Goal: Task Accomplishment & Management: Manage account settings

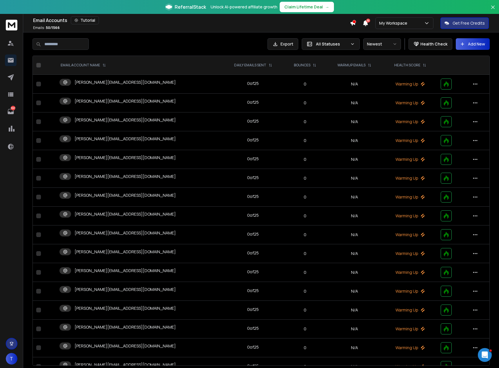
click at [475, 43] on button "Add New" at bounding box center [472, 44] width 34 height 12
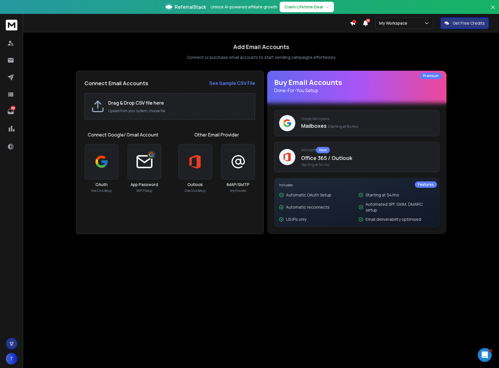
click at [186, 102] on h2 "Drag & Drop CSV file here" at bounding box center [178, 102] width 141 height 7
type input "**********"
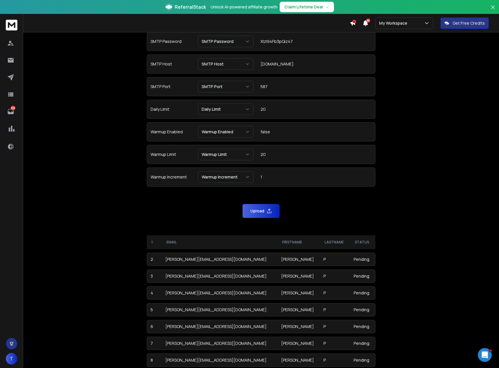
scroll to position [323, 0]
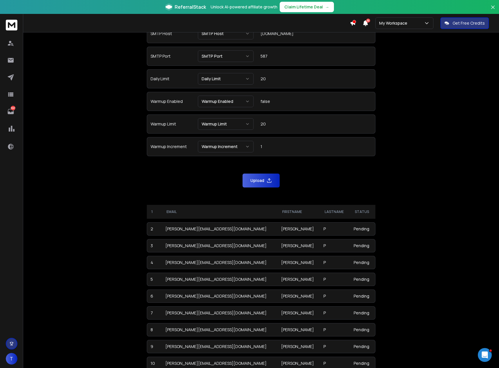
click at [270, 180] on polyline at bounding box center [269, 179] width 2 height 1
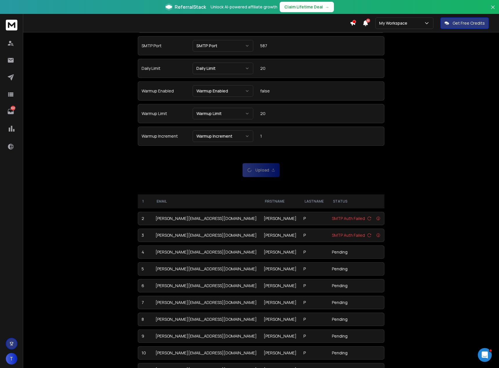
scroll to position [340, 0]
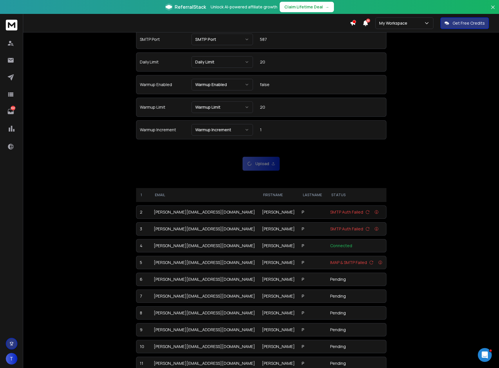
click at [352, 214] on div "SMTP Auth Failed" at bounding box center [356, 212] width 52 height 6
click at [347, 226] on div "SMTP Auth Failed" at bounding box center [356, 229] width 52 height 6
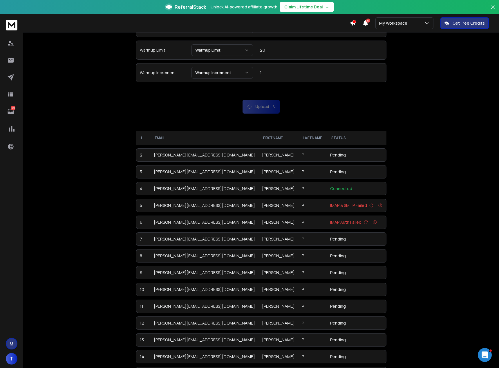
scroll to position [397, 0]
click at [369, 205] on icon at bounding box center [370, 205] width 3 height 3
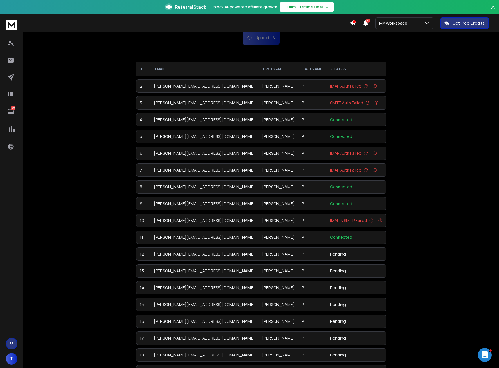
scroll to position [420, 0]
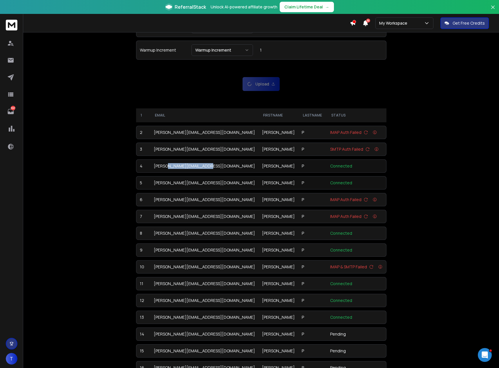
drag, startPoint x: 223, startPoint y: 167, endPoint x: 180, endPoint y: 168, distance: 43.5
click at [179, 168] on td "[PERSON_NAME][EMAIL_ADDRESS][DOMAIN_NAME]" at bounding box center [204, 165] width 108 height 13
copy td "[DOMAIN_NAME]"
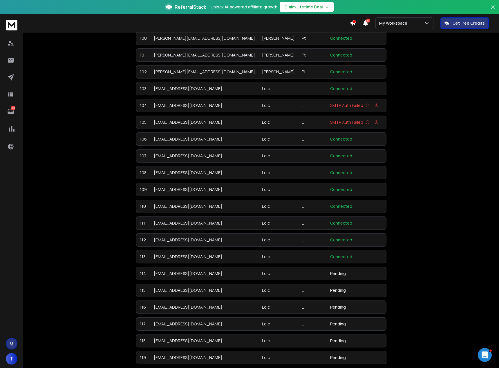
scroll to position [2161, 0]
drag, startPoint x: 177, startPoint y: 123, endPoint x: 217, endPoint y: 121, distance: 39.8
click at [217, 121] on td "[EMAIL_ADDRESS][DOMAIN_NAME]" at bounding box center [204, 122] width 108 height 13
copy td "[DOMAIN_NAME]"
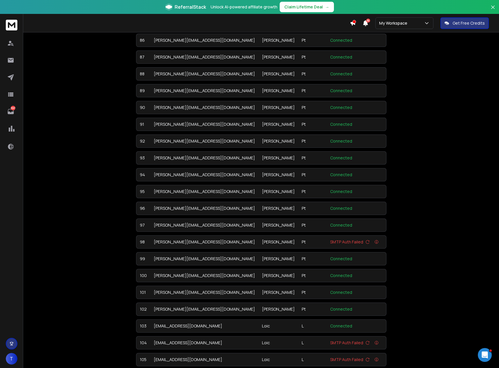
scroll to position [2006, 0]
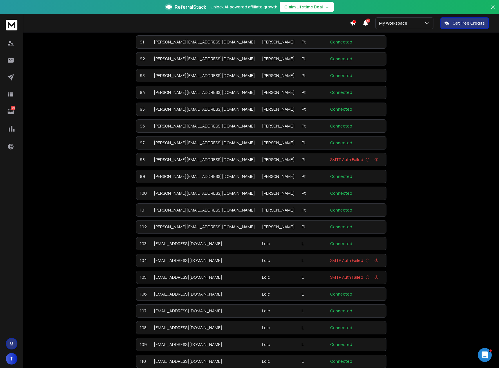
click at [365, 275] on icon at bounding box center [367, 277] width 4 height 4
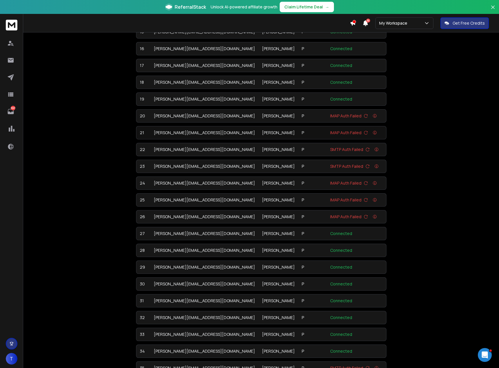
scroll to position [738, 0]
click at [363, 115] on icon at bounding box center [365, 116] width 4 height 4
click at [363, 133] on icon at bounding box center [365, 133] width 4 height 4
click at [365, 149] on icon at bounding box center [367, 150] width 4 height 4
click at [365, 167] on icon at bounding box center [367, 167] width 4 height 4
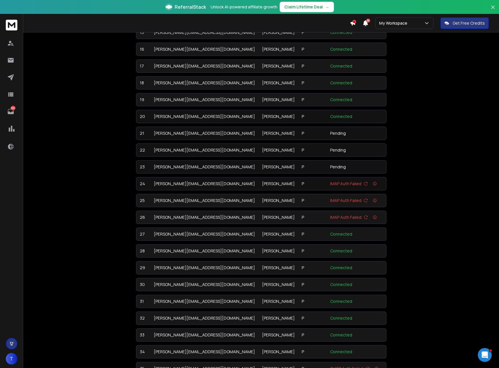
drag, startPoint x: 347, startPoint y: 182, endPoint x: 346, endPoint y: 189, distance: 6.7
click at [363, 182] on icon at bounding box center [364, 183] width 3 height 3
drag, startPoint x: 346, startPoint y: 199, endPoint x: 345, endPoint y: 214, distance: 16.0
click at [363, 199] on icon at bounding box center [365, 201] width 4 height 4
drag, startPoint x: 346, startPoint y: 217, endPoint x: 359, endPoint y: 199, distance: 21.5
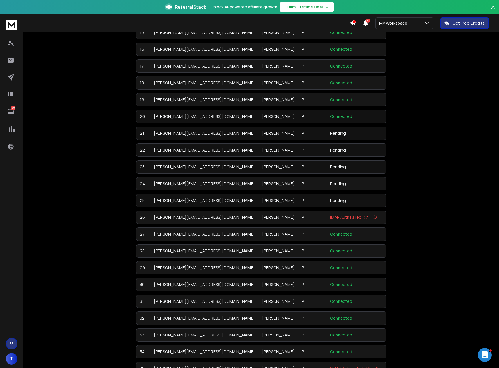
click at [363, 216] on icon at bounding box center [365, 217] width 4 height 4
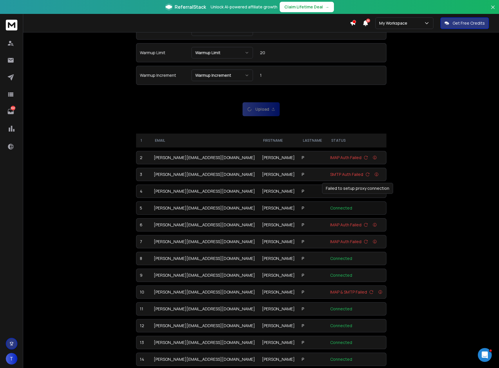
scroll to position [413, 0]
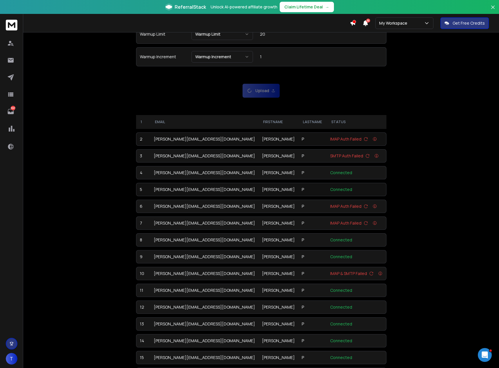
click at [363, 140] on icon at bounding box center [365, 139] width 4 height 4
click at [365, 155] on icon at bounding box center [367, 156] width 4 height 4
click at [363, 206] on icon at bounding box center [365, 206] width 4 height 4
drag, startPoint x: 347, startPoint y: 224, endPoint x: 348, endPoint y: 253, distance: 29.3
click at [363, 224] on icon at bounding box center [365, 223] width 4 height 4
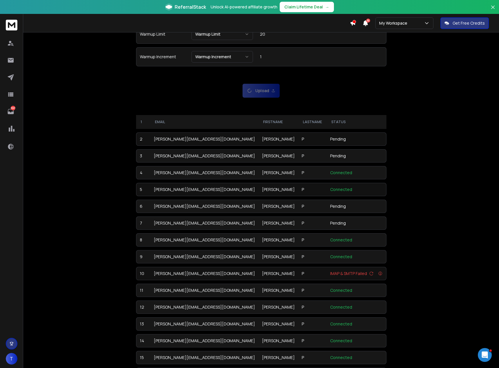
click at [369, 273] on icon at bounding box center [371, 274] width 4 height 4
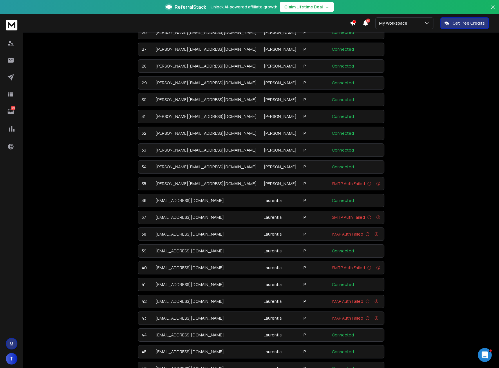
scroll to position [915, 0]
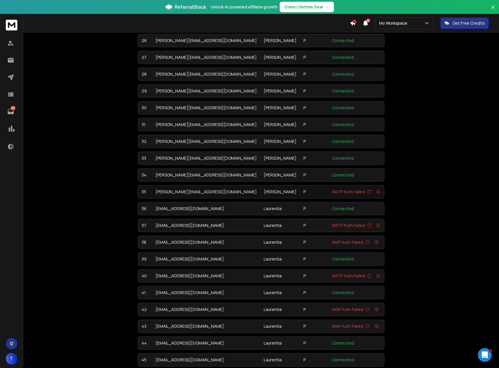
click at [367, 192] on icon at bounding box center [369, 192] width 4 height 4
click at [367, 225] on icon at bounding box center [369, 225] width 4 height 4
drag, startPoint x: 352, startPoint y: 241, endPoint x: 366, endPoint y: 227, distance: 19.9
click at [365, 241] on icon at bounding box center [367, 242] width 4 height 4
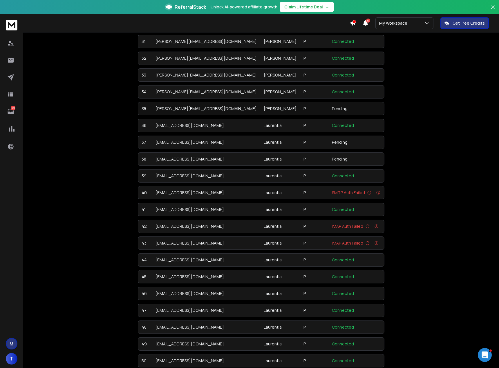
scroll to position [1007, 0]
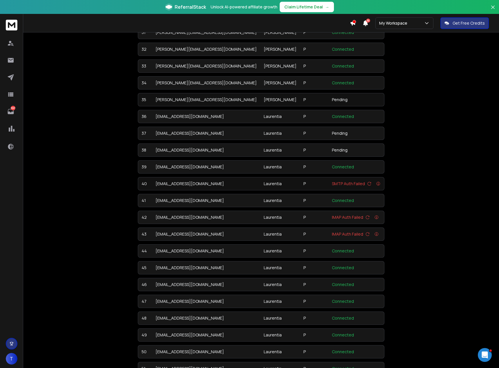
click at [367, 184] on icon at bounding box center [369, 184] width 4 height 4
drag, startPoint x: 350, startPoint y: 215, endPoint x: 351, endPoint y: 225, distance: 9.9
click at [365, 215] on icon at bounding box center [367, 217] width 4 height 4
drag, startPoint x: 350, startPoint y: 233, endPoint x: 383, endPoint y: 195, distance: 49.5
click at [365, 233] on icon at bounding box center [367, 234] width 4 height 4
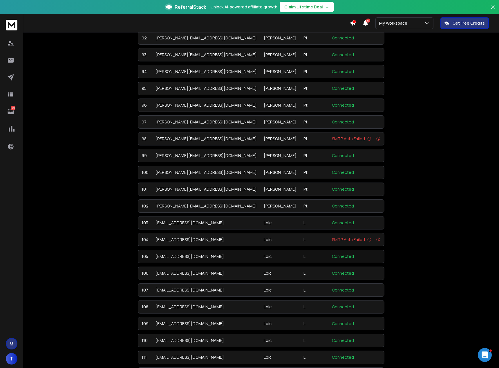
scroll to position [2025, 0]
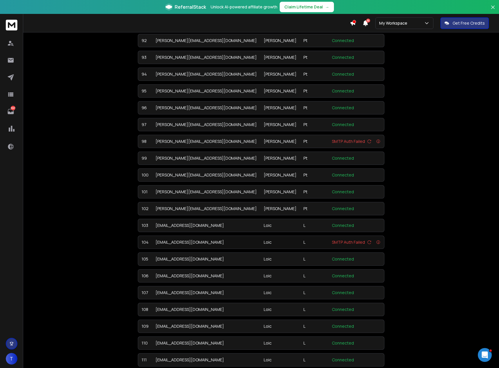
drag, startPoint x: 352, startPoint y: 243, endPoint x: 351, endPoint y: 240, distance: 3.0
click at [367, 243] on icon at bounding box center [369, 242] width 4 height 4
click at [367, 142] on icon at bounding box center [369, 141] width 4 height 4
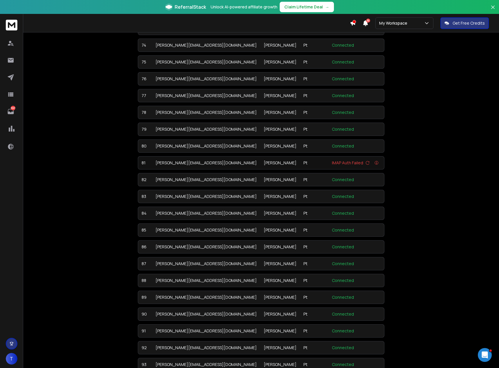
scroll to position [1716, 0]
click at [348, 167] on td "IMAP Auth Failed" at bounding box center [356, 163] width 56 height 13
click at [365, 164] on icon at bounding box center [367, 164] width 4 height 4
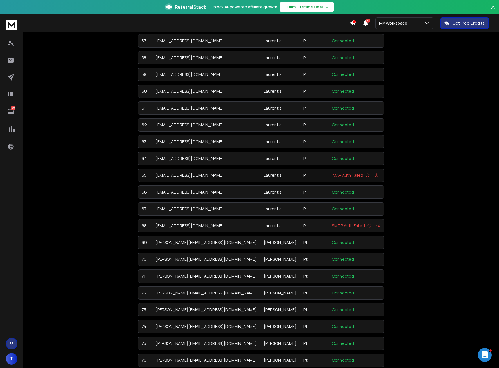
scroll to position [1435, 0]
drag, startPoint x: 351, startPoint y: 175, endPoint x: 351, endPoint y: 179, distance: 3.8
click at [365, 175] on icon at bounding box center [367, 176] width 4 height 4
drag, startPoint x: 352, startPoint y: 225, endPoint x: 372, endPoint y: 196, distance: 35.2
click at [367, 225] on icon at bounding box center [369, 227] width 4 height 4
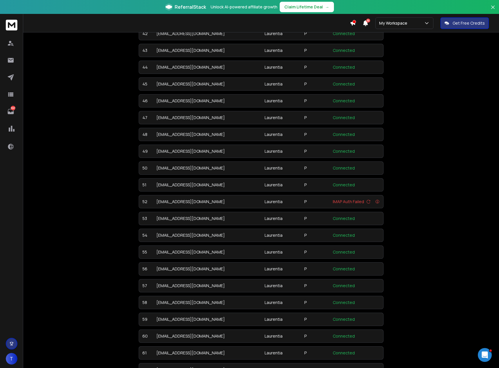
scroll to position [1173, 0]
click at [366, 218] on icon at bounding box center [368, 219] width 4 height 4
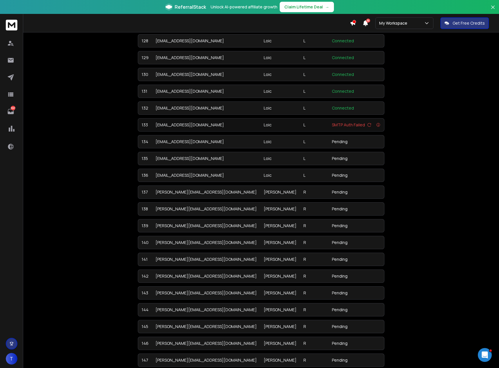
scroll to position [2630, 0]
click at [367, 123] on icon at bounding box center [369, 124] width 4 height 4
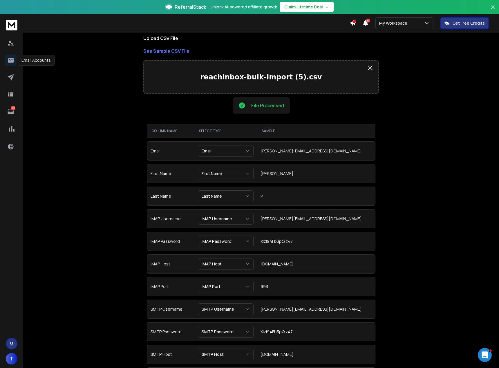
scroll to position [5, 0]
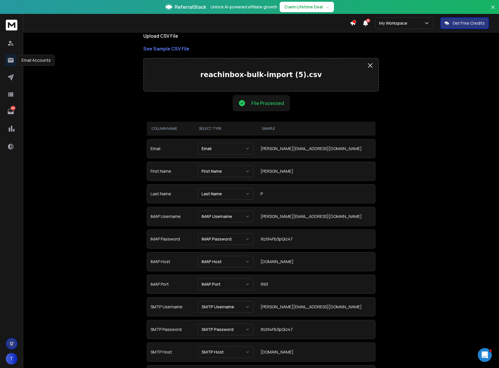
click at [14, 60] on link at bounding box center [11, 60] width 12 height 12
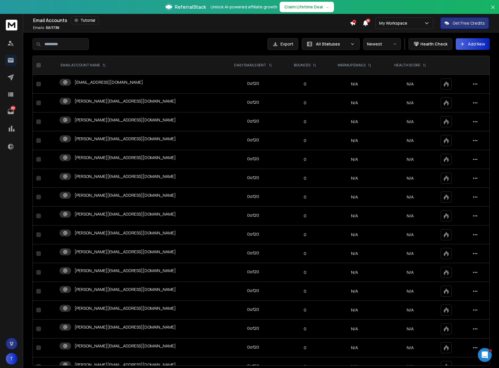
click at [329, 44] on p "All Statuses" at bounding box center [332, 44] width 32 height 6
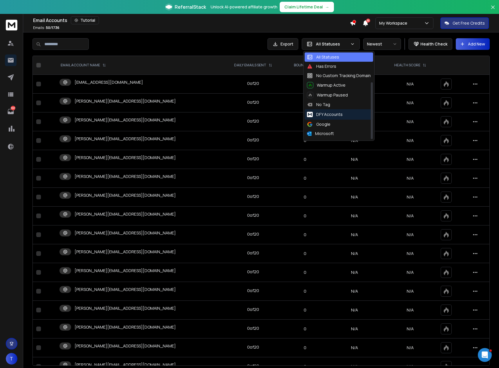
scroll to position [45, 0]
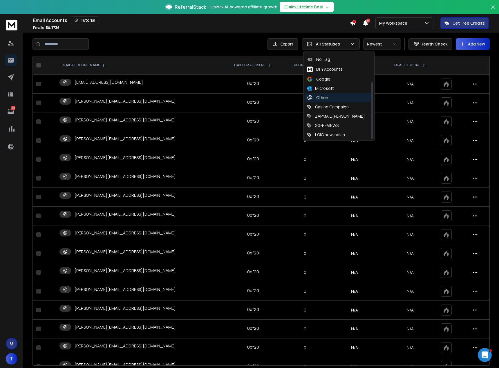
click at [330, 95] on div "Others" at bounding box center [338, 97] width 68 height 9
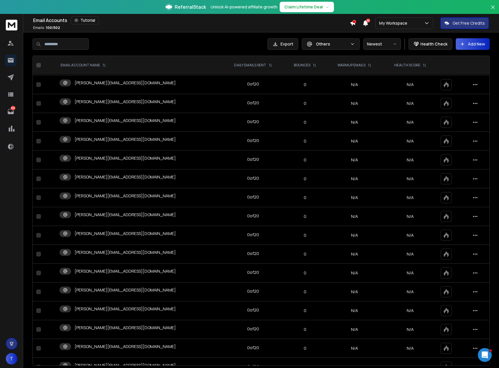
scroll to position [0, 0]
drag, startPoint x: 31, startPoint y: 92, endPoint x: 59, endPoint y: 90, distance: 28.2
click at [31, 92] on button "Select this Page" at bounding box center [32, 93] width 5 height 5
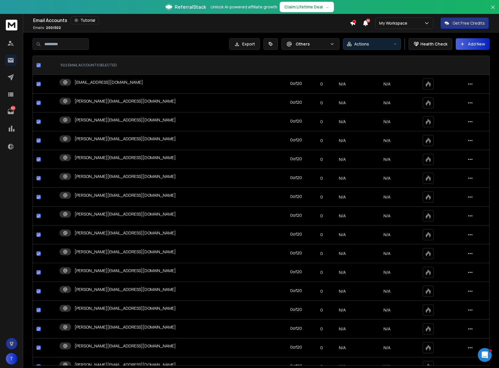
click at [365, 45] on p "Actions" at bounding box center [361, 44] width 15 height 6
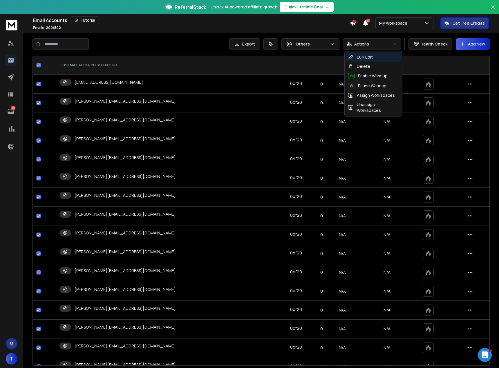
click at [378, 56] on div "Bulk Edit" at bounding box center [372, 56] width 55 height 9
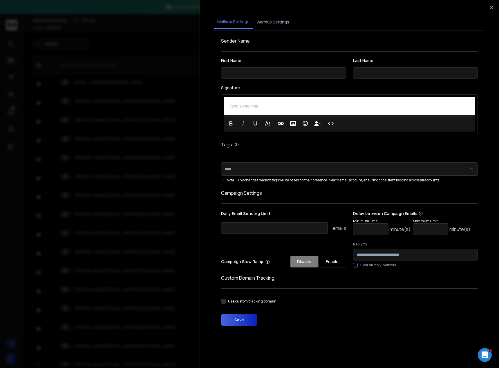
click at [371, 230] on input "number" at bounding box center [370, 229] width 35 height 12
click at [264, 230] on input "number" at bounding box center [274, 228] width 107 height 12
drag, startPoint x: 232, startPoint y: 229, endPoint x: 218, endPoint y: 228, distance: 14.3
click at [218, 228] on div "Sender Name First Name Last Name Signature Type something Clear Formatting Font…" at bounding box center [349, 181] width 271 height 303
type input "**"
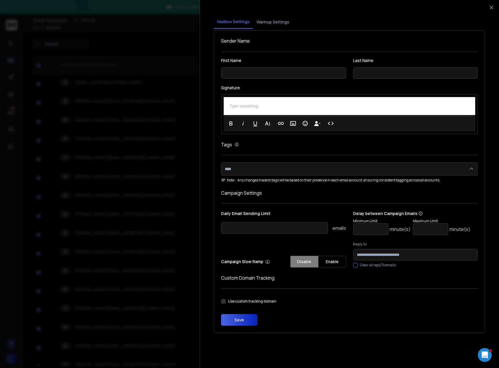
click at [375, 231] on input "number" at bounding box center [370, 229] width 35 height 12
click at [433, 230] on input "number" at bounding box center [429, 229] width 35 height 12
type input "*"
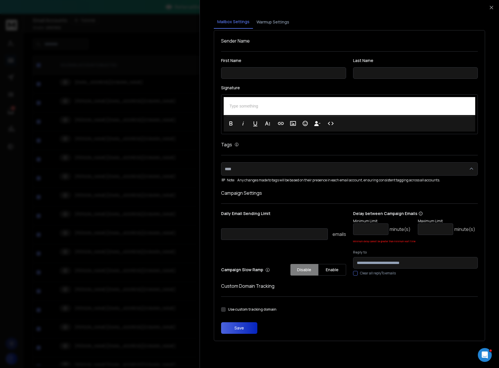
type input "*"
drag, startPoint x: 365, startPoint y: 229, endPoint x: 357, endPoint y: 228, distance: 7.9
click at [357, 228] on input "*" at bounding box center [370, 229] width 35 height 12
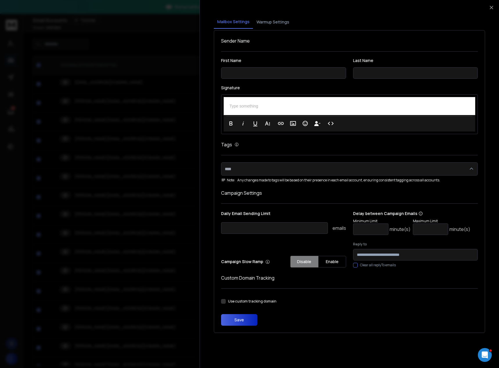
drag, startPoint x: 378, startPoint y: 228, endPoint x: 353, endPoint y: 229, distance: 25.2
click at [353, 229] on input "*" at bounding box center [370, 229] width 35 height 12
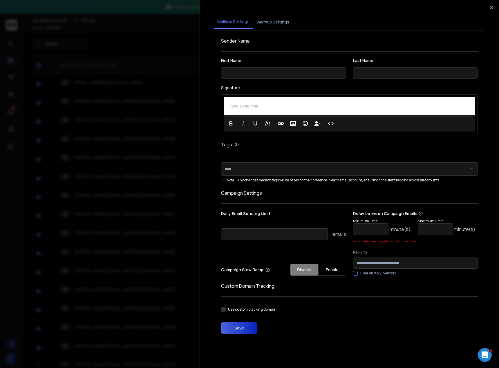
drag, startPoint x: 353, startPoint y: 230, endPoint x: 350, endPoint y: 230, distance: 3.2
click at [350, 230] on div "Daily Email Sending Limit ** emails Delay between Campaign Emails Minimum Limit…" at bounding box center [349, 243] width 257 height 65
drag, startPoint x: 425, startPoint y: 229, endPoint x: 419, endPoint y: 228, distance: 6.7
click at [419, 228] on input "*" at bounding box center [434, 229] width 35 height 12
type input "*"
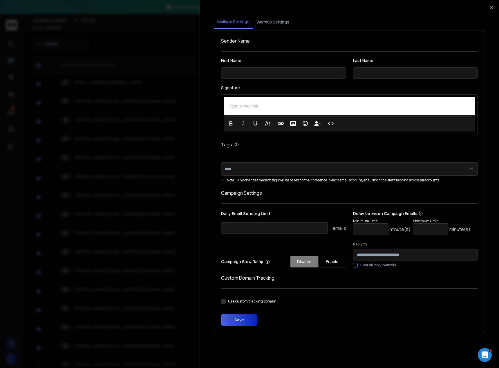
type input "**"
click at [371, 234] on input "*" at bounding box center [370, 229] width 35 height 12
click at [351, 230] on div "Daily Email Sending Limit ** emails Delay between Campaign Emails Minimum Limit…" at bounding box center [349, 239] width 257 height 57
type input "**"
click at [327, 206] on form "First Name Last Name Signature Type something Clear Formatting Font Family Aria…" at bounding box center [349, 192] width 257 height 267
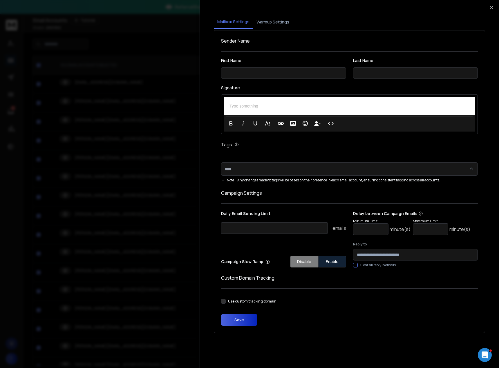
click at [329, 261] on button "Enable" at bounding box center [332, 262] width 28 height 12
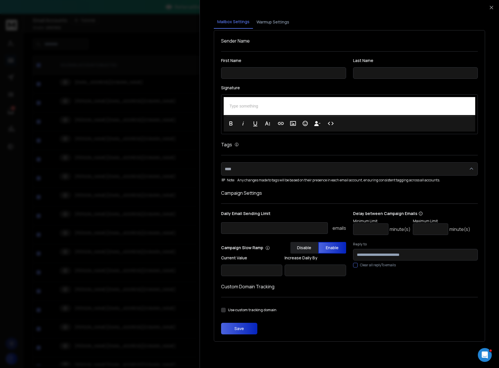
click at [232, 272] on input "*" at bounding box center [251, 271] width 61 height 12
click at [217, 270] on div "Sender Name First Name Last Name Signature Type something Clear Formatting Font…" at bounding box center [349, 186] width 271 height 312
type input "*"
click at [299, 267] on input "Increase Daily By" at bounding box center [314, 271] width 61 height 12
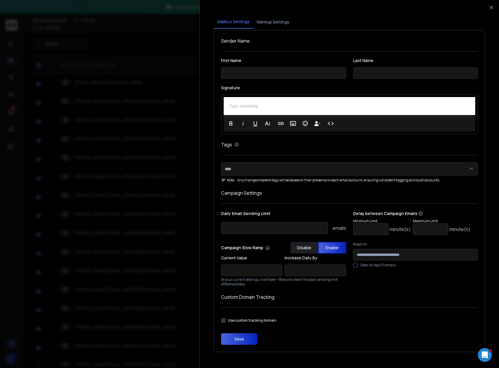
type input "*"
click at [323, 296] on h1 "Custom Domain Tracking" at bounding box center [349, 297] width 257 height 7
click at [236, 340] on button "Save" at bounding box center [239, 339] width 36 height 12
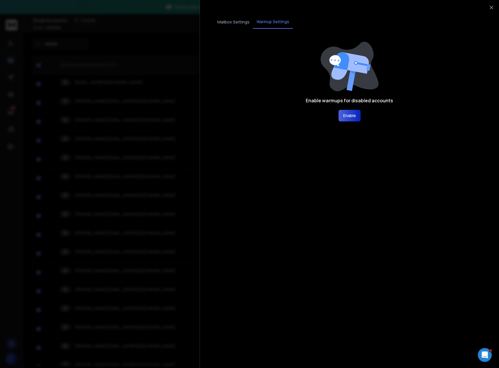
click at [269, 24] on button "Warmup Settings" at bounding box center [273, 21] width 40 height 13
drag, startPoint x: 346, startPoint y: 116, endPoint x: 351, endPoint y: 37, distance: 78.7
click at [346, 116] on button "Enable" at bounding box center [349, 116] width 22 height 12
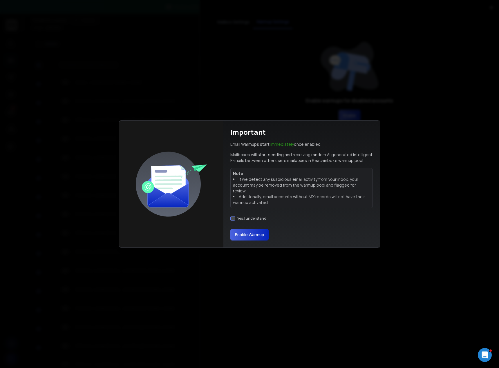
click at [234, 216] on button "Yes, I understand" at bounding box center [232, 218] width 5 height 5
click at [244, 231] on button "Enable Warmup" at bounding box center [249, 235] width 38 height 12
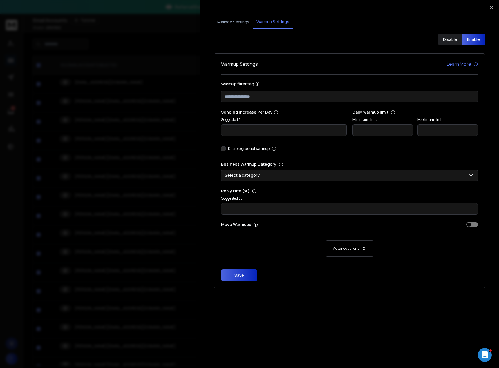
click at [338, 249] on p "Advance options" at bounding box center [346, 248] width 26 height 5
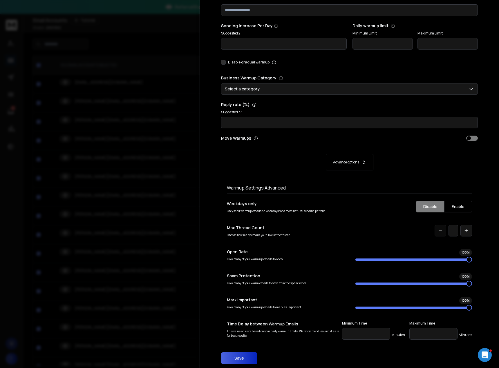
scroll to position [106, 0]
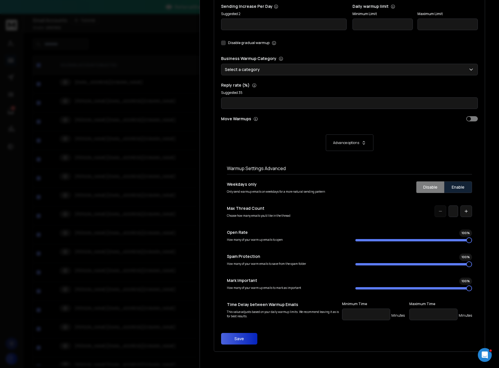
click at [457, 186] on button "Enable" at bounding box center [458, 187] width 28 height 12
click at [461, 211] on button "button" at bounding box center [466, 211] width 12 height 12
type input "*"
click at [379, 289] on span at bounding box center [413, 288] width 117 height 2
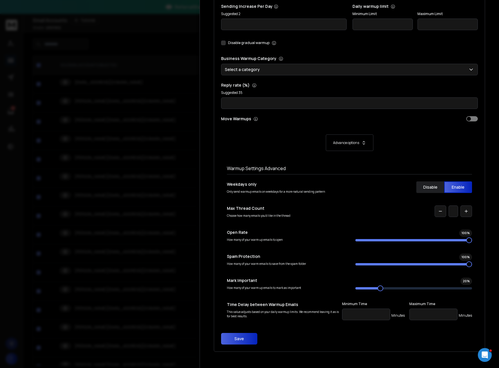
click at [377, 288] on span at bounding box center [366, 288] width 23 height 2
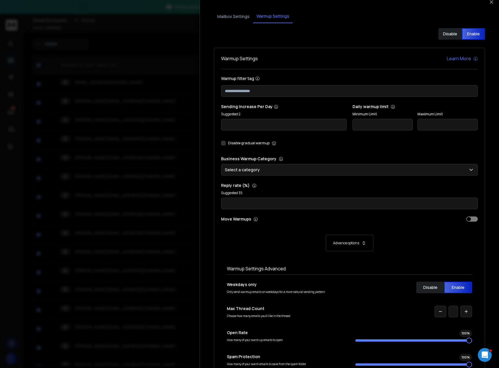
scroll to position [5, 0]
click at [266, 203] on input "number" at bounding box center [349, 204] width 257 height 12
type input "**"
click at [249, 126] on input "number" at bounding box center [284, 125] width 126 height 12
type input "*"
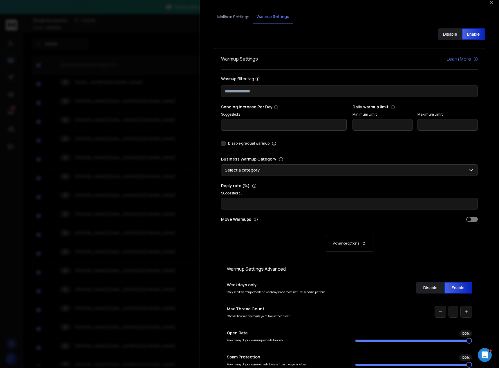
click at [394, 128] on input "number" at bounding box center [382, 125] width 60 height 12
type input "**"
click at [442, 127] on input "number" at bounding box center [447, 125] width 60 height 12
type input "**"
click at [438, 104] on p "Daily warmup limit" at bounding box center [415, 107] width 126 height 6
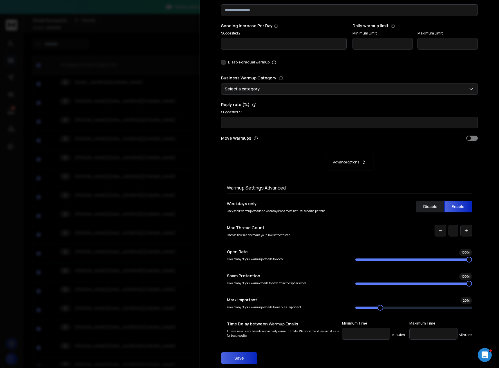
scroll to position [106, 0]
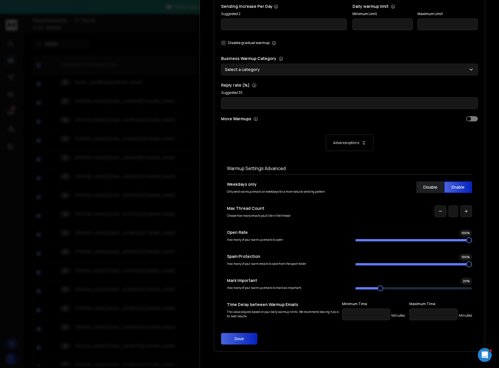
click at [360, 318] on input "number" at bounding box center [366, 315] width 48 height 12
click at [421, 311] on input "number" at bounding box center [433, 315] width 48 height 12
click at [342, 315] on input "*" at bounding box center [366, 315] width 48 height 12
type input "**"
click at [418, 315] on input "number" at bounding box center [433, 315] width 48 height 12
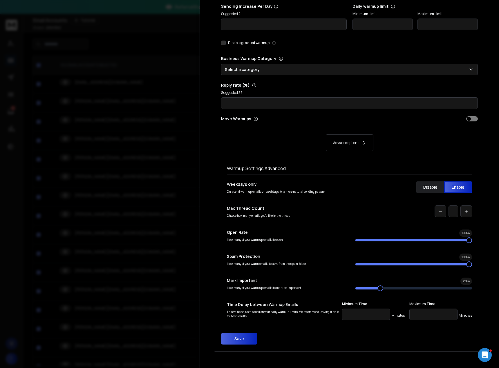
type input "**"
click at [390, 340] on form "Warmup Settings Learn More Warmup filter tag Sending Increase Per Day Suggested…" at bounding box center [349, 150] width 257 height 390
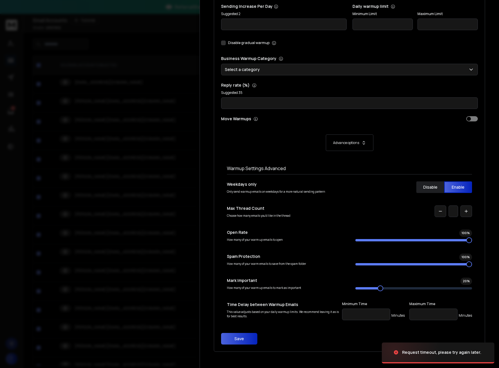
drag, startPoint x: 417, startPoint y: 317, endPoint x: 403, endPoint y: 317, distance: 13.9
click at [409, 317] on input "**" at bounding box center [433, 315] width 48 height 12
click at [345, 317] on input "**" at bounding box center [366, 315] width 48 height 12
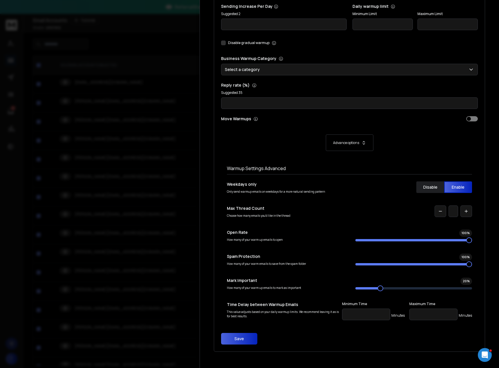
type input "**"
click at [376, 333] on form "Warmup Settings Learn More Warmup filter tag Sending Increase Per Day Suggested…" at bounding box center [349, 150] width 257 height 390
click at [421, 317] on input "**" at bounding box center [433, 315] width 48 height 12
click at [246, 337] on button "Save" at bounding box center [239, 339] width 36 height 12
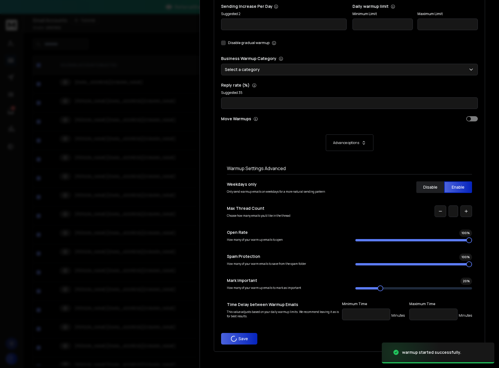
type input "*"
